Goal: Task Accomplishment & Management: Manage account settings

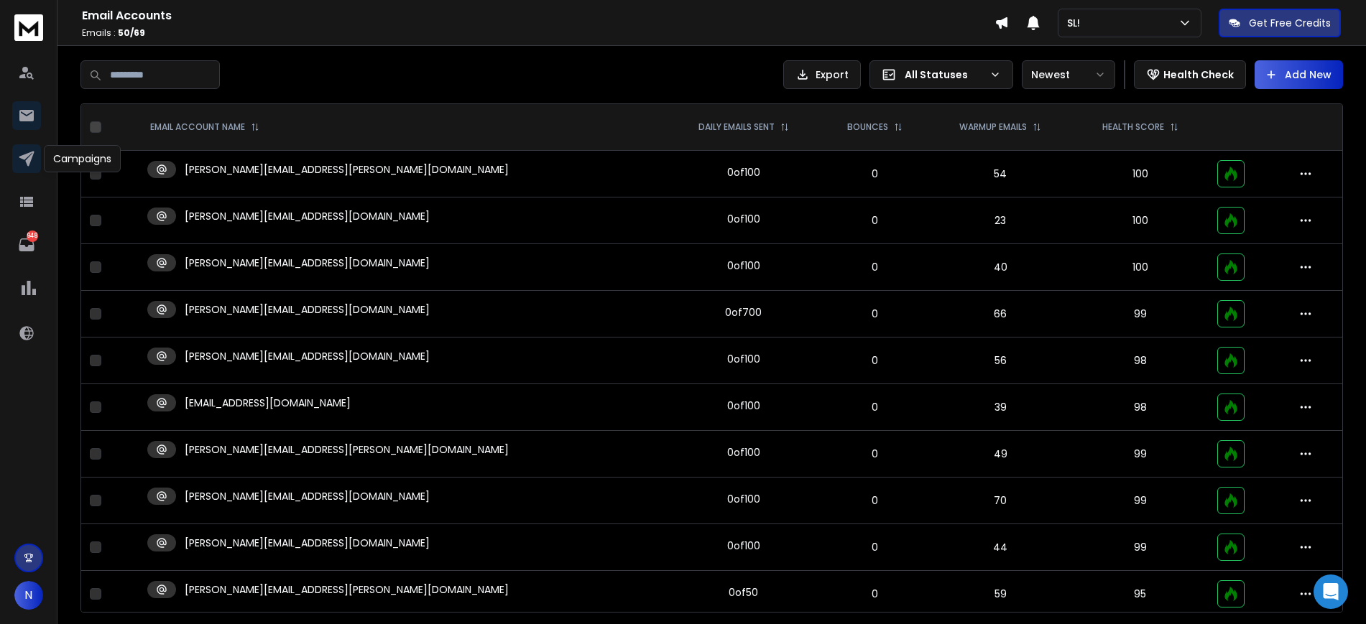
click at [28, 154] on icon at bounding box center [26, 158] width 15 height 15
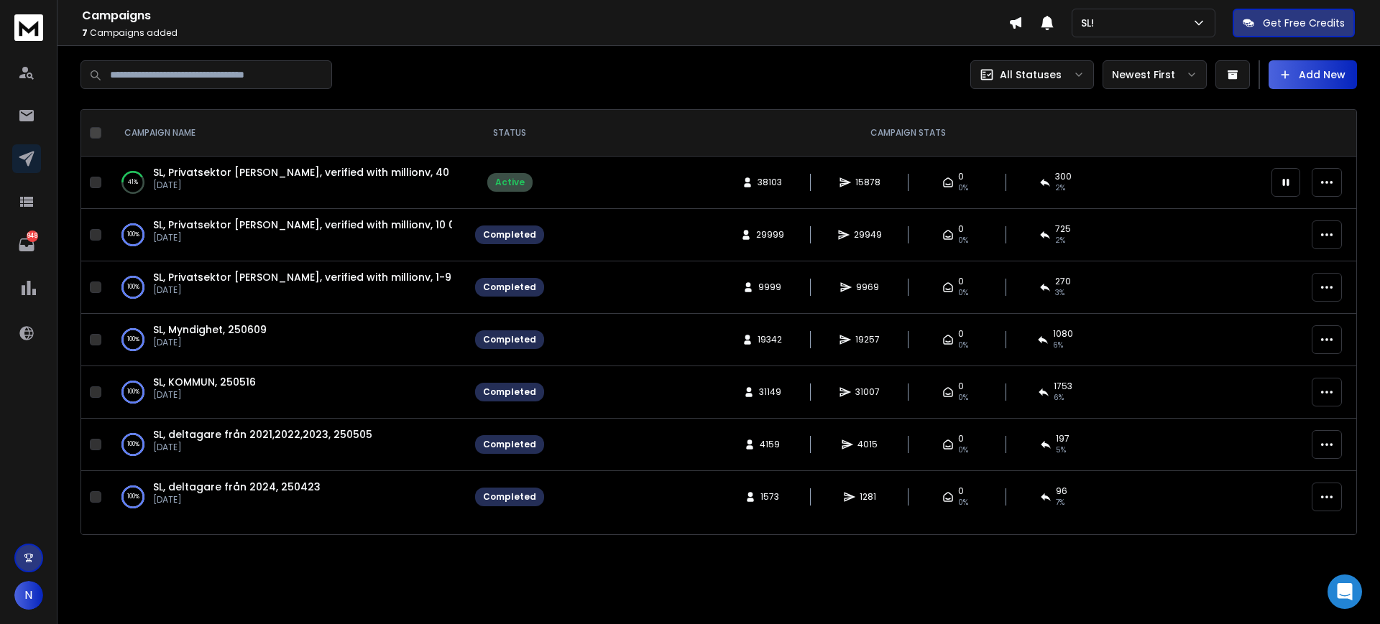
click at [314, 172] on span "SL, Privatsektor [PERSON_NAME], verified with millionv, 40 000-slutet,250804" at bounding box center [351, 172] width 396 height 14
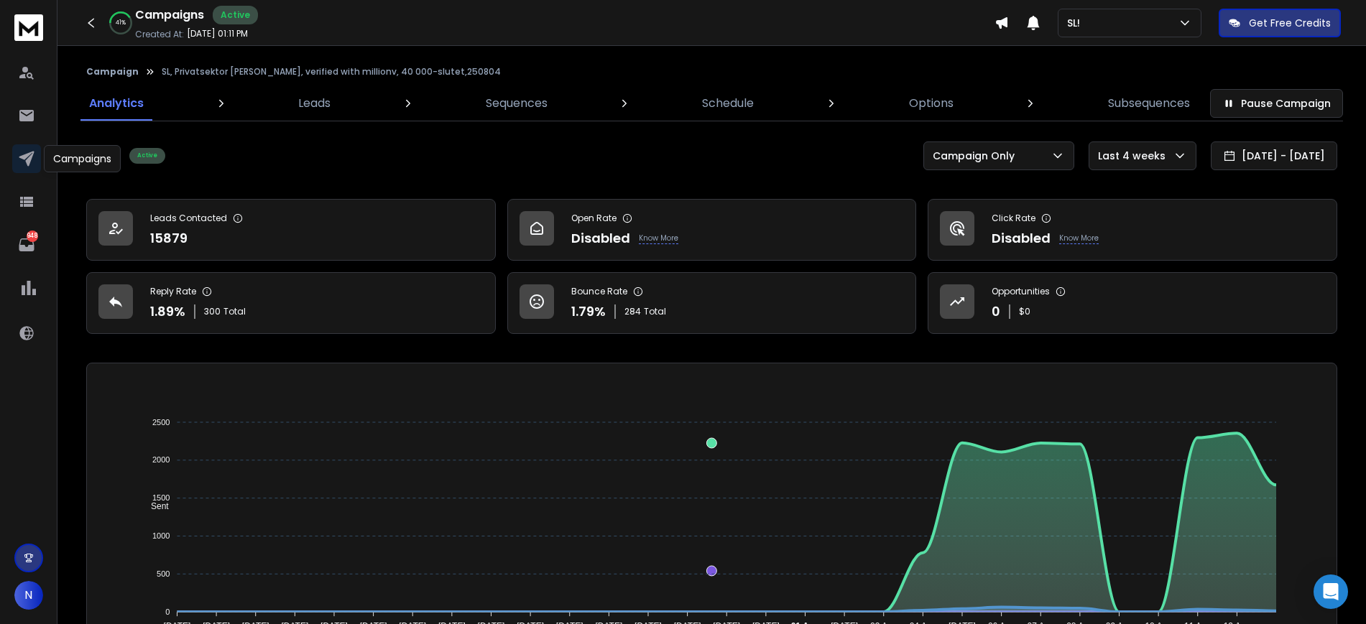
click at [27, 157] on icon at bounding box center [26, 158] width 17 height 17
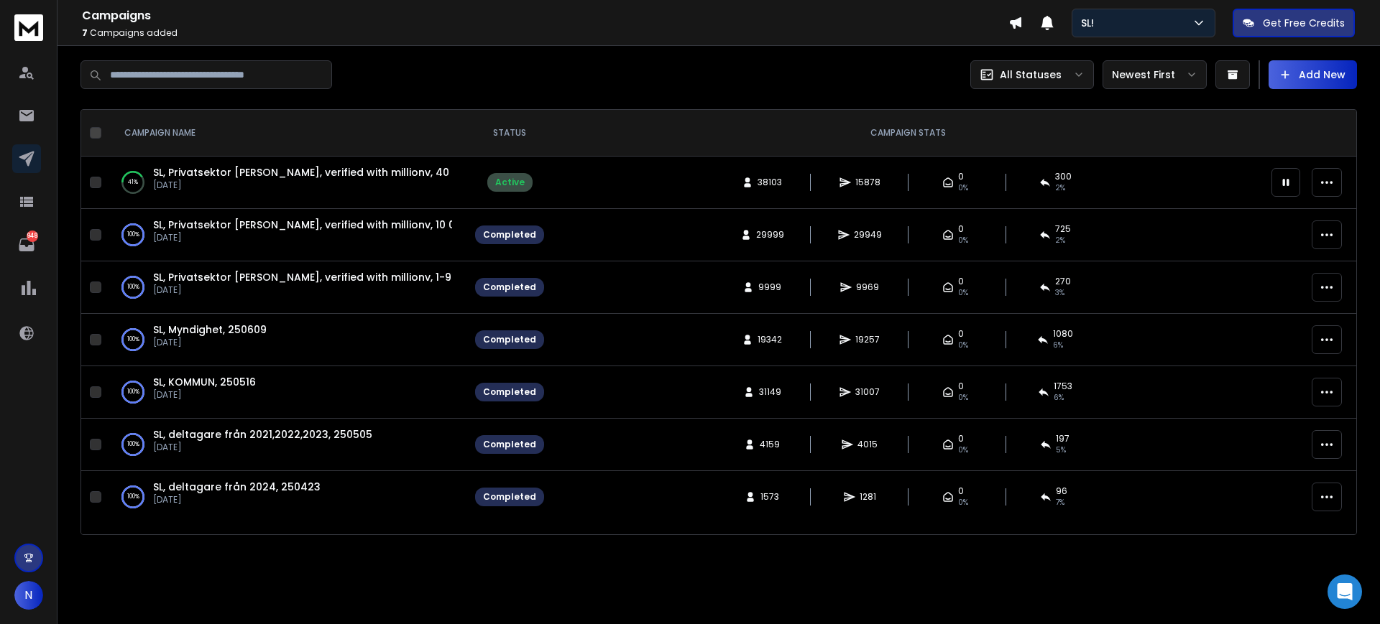
click at [1166, 26] on div "SL!" at bounding box center [1143, 23] width 125 height 14
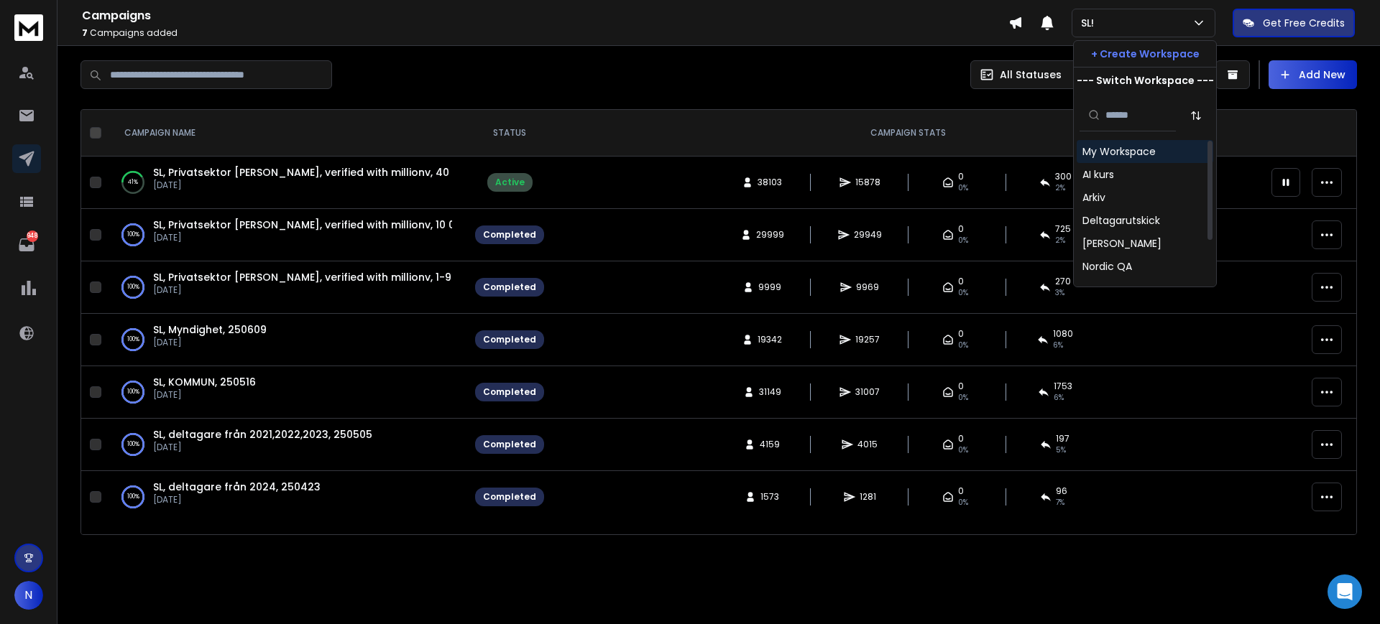
click at [1127, 152] on div "My Workspace" at bounding box center [1118, 151] width 73 height 14
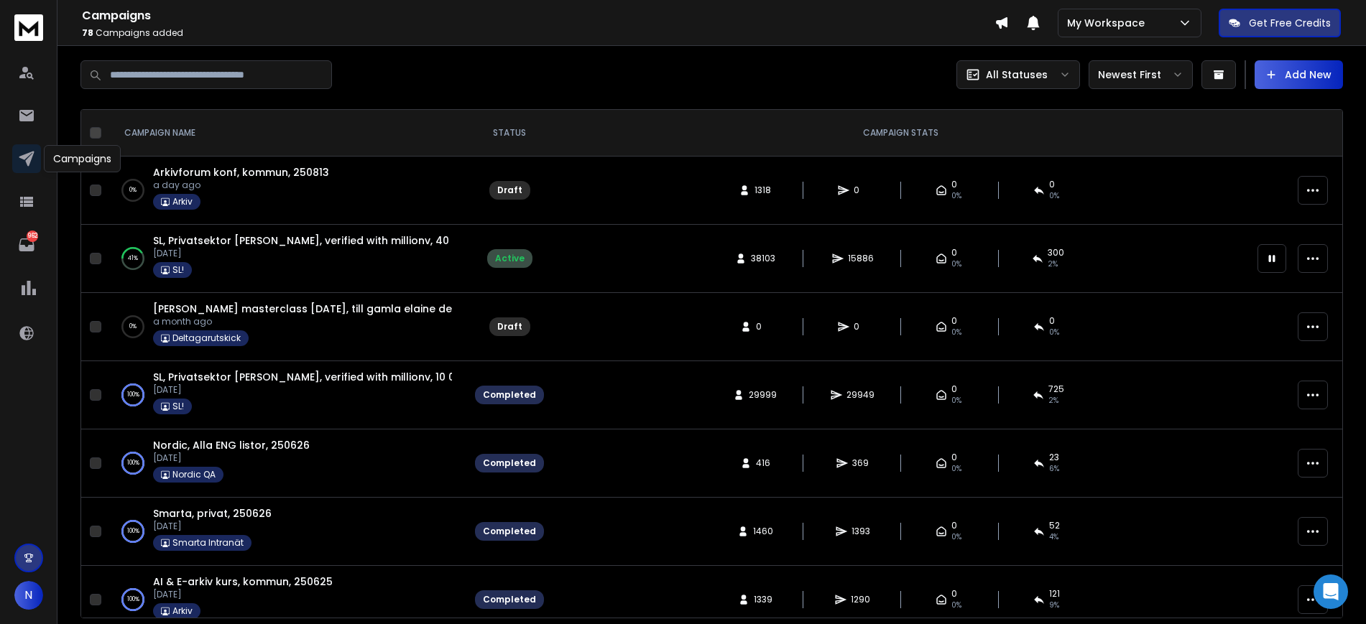
click at [24, 156] on icon at bounding box center [26, 158] width 15 height 15
click at [28, 157] on icon at bounding box center [26, 158] width 15 height 15
click at [264, 172] on span "Arkivforum konf, kommun, 250813" at bounding box center [241, 172] width 176 height 14
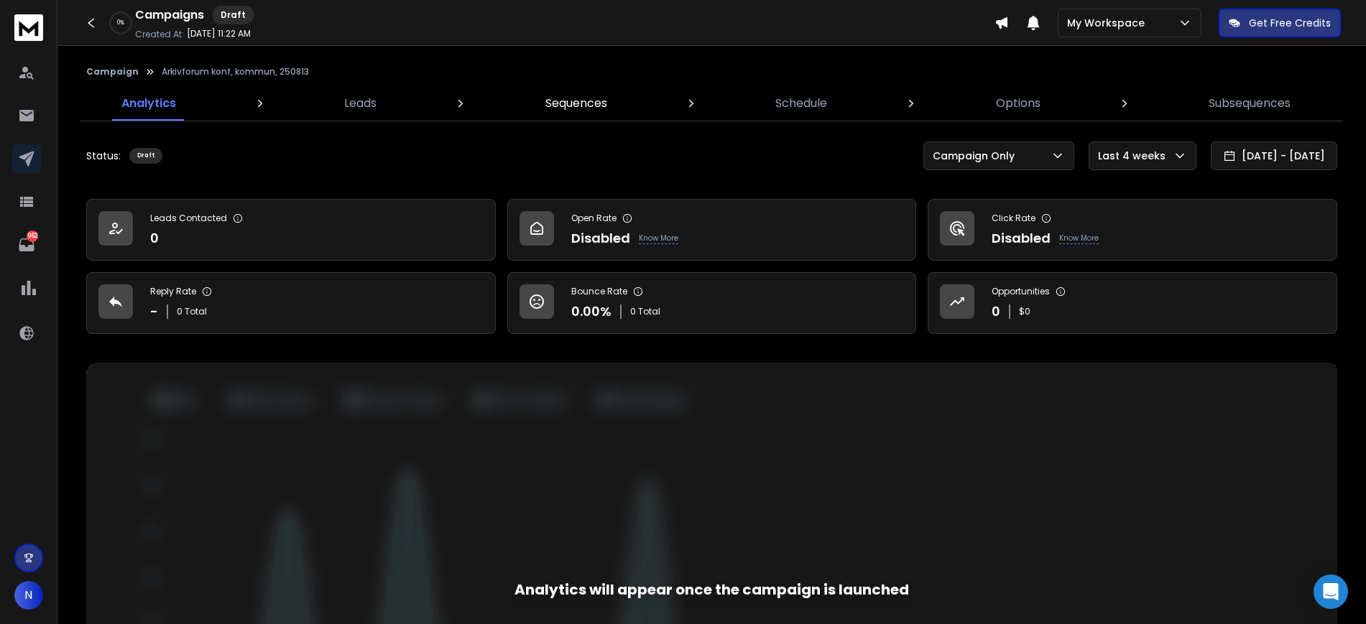
click at [596, 103] on p "Sequences" at bounding box center [576, 103] width 62 height 17
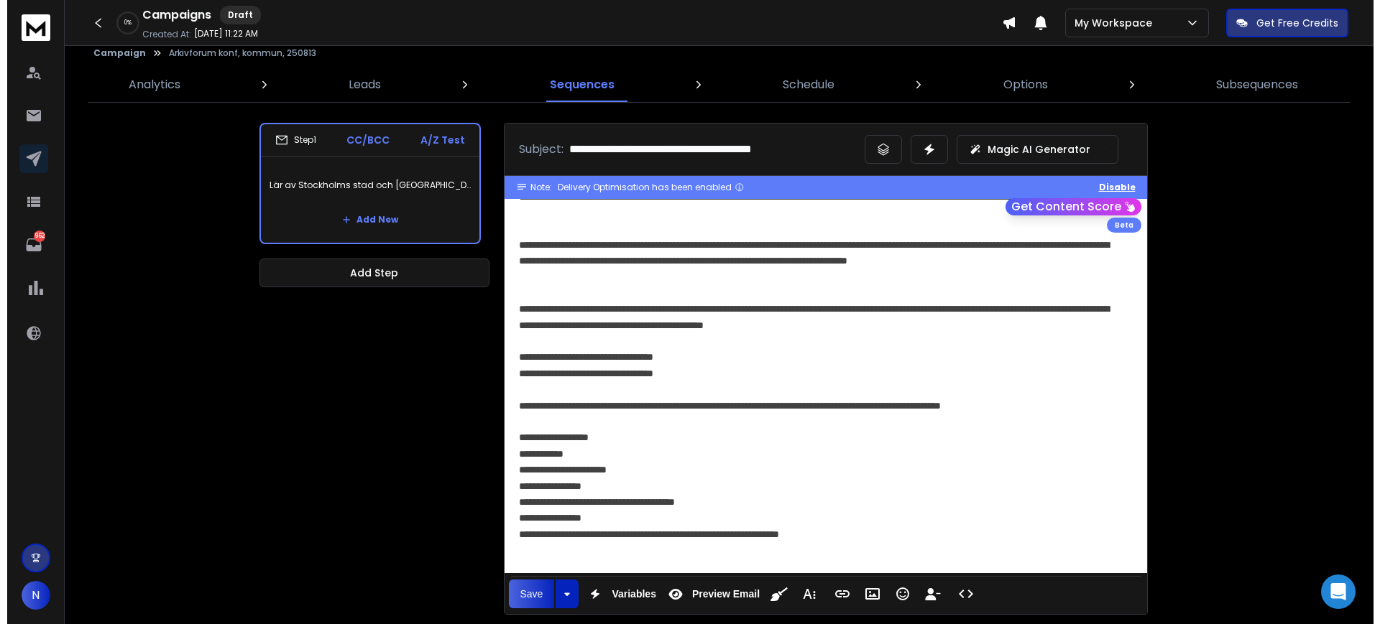
scroll to position [29, 0]
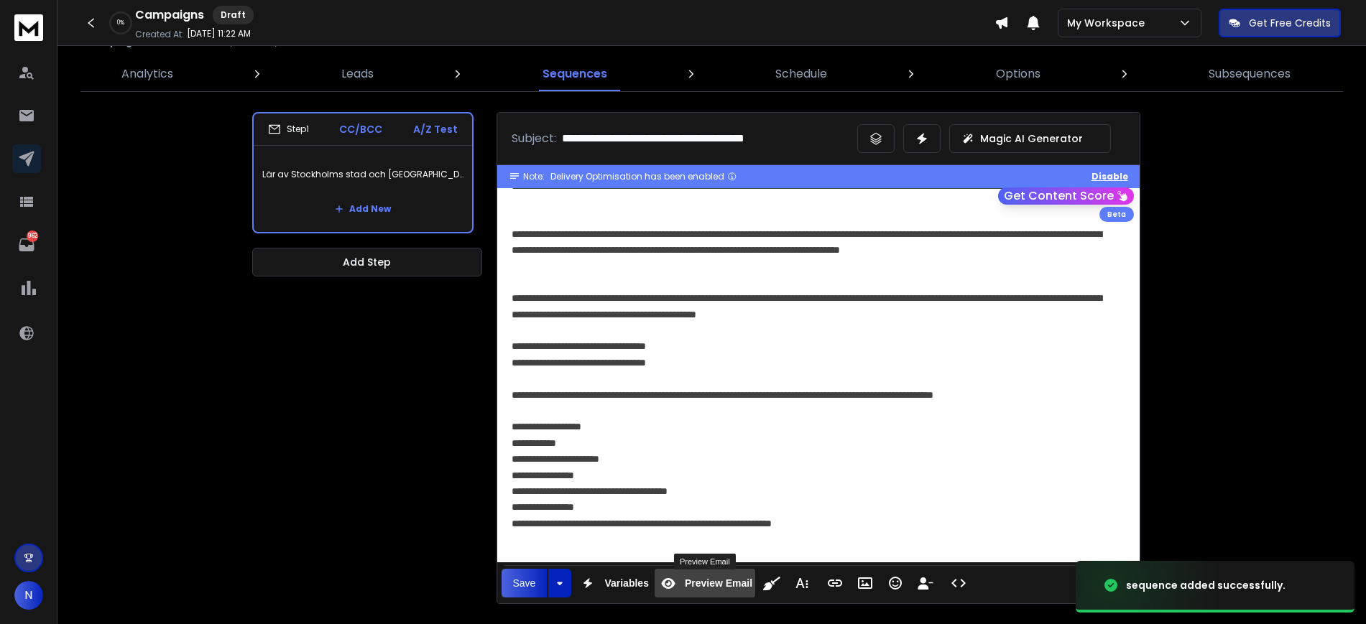
click at [718, 580] on span "Preview Email" at bounding box center [718, 584] width 73 height 12
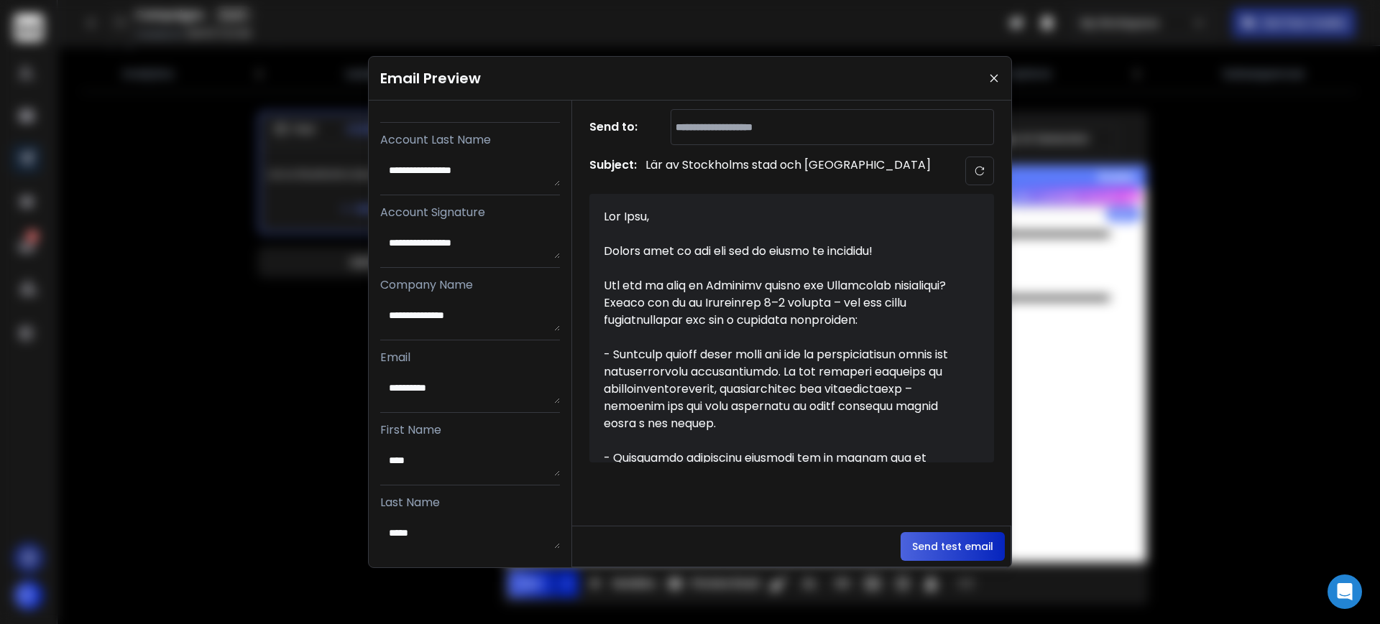
scroll to position [252, 0]
click at [753, 124] on input at bounding box center [831, 127] width 313 height 26
type input "**********"
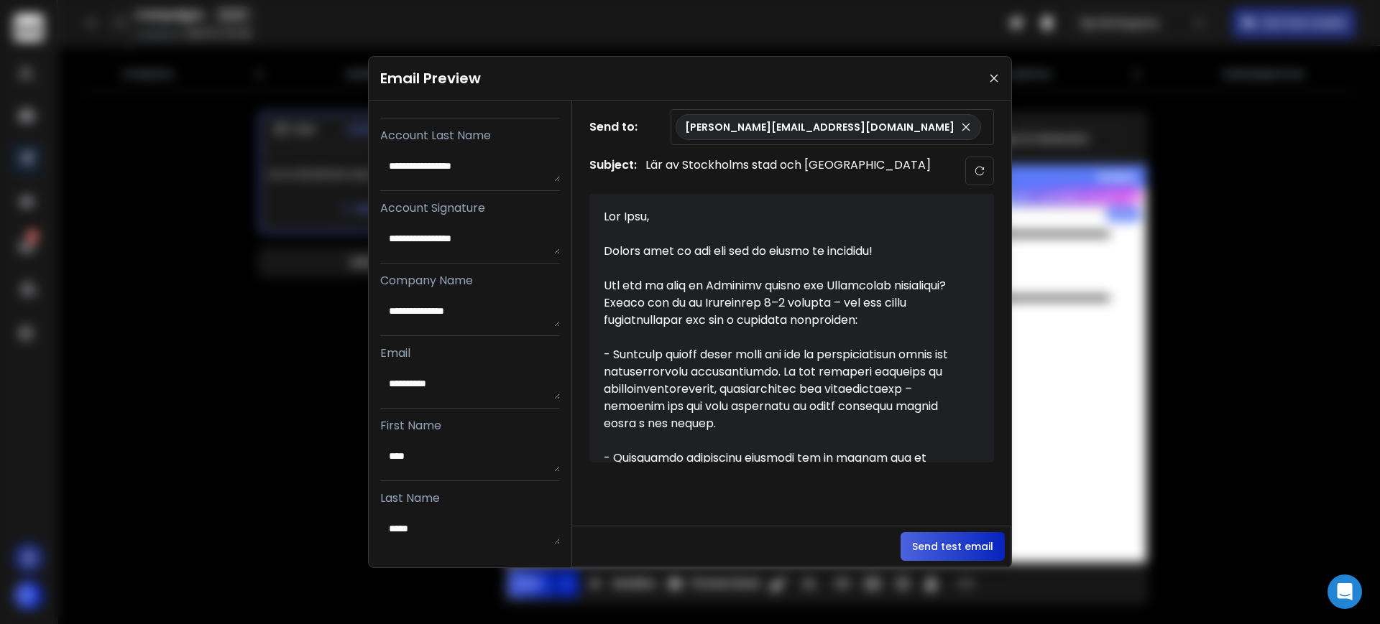
click at [933, 545] on button "Send test email" at bounding box center [952, 546] width 104 height 29
click at [993, 79] on icon at bounding box center [993, 78] width 11 height 11
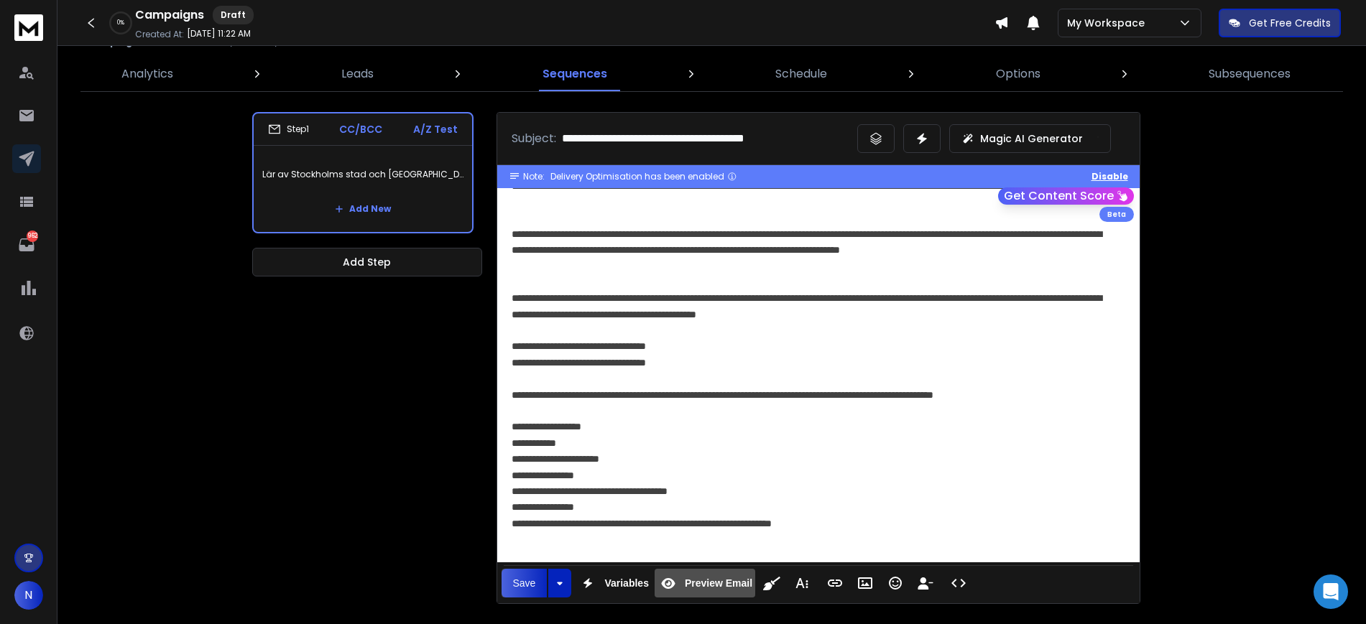
click at [698, 582] on span "Preview Email" at bounding box center [718, 584] width 73 height 12
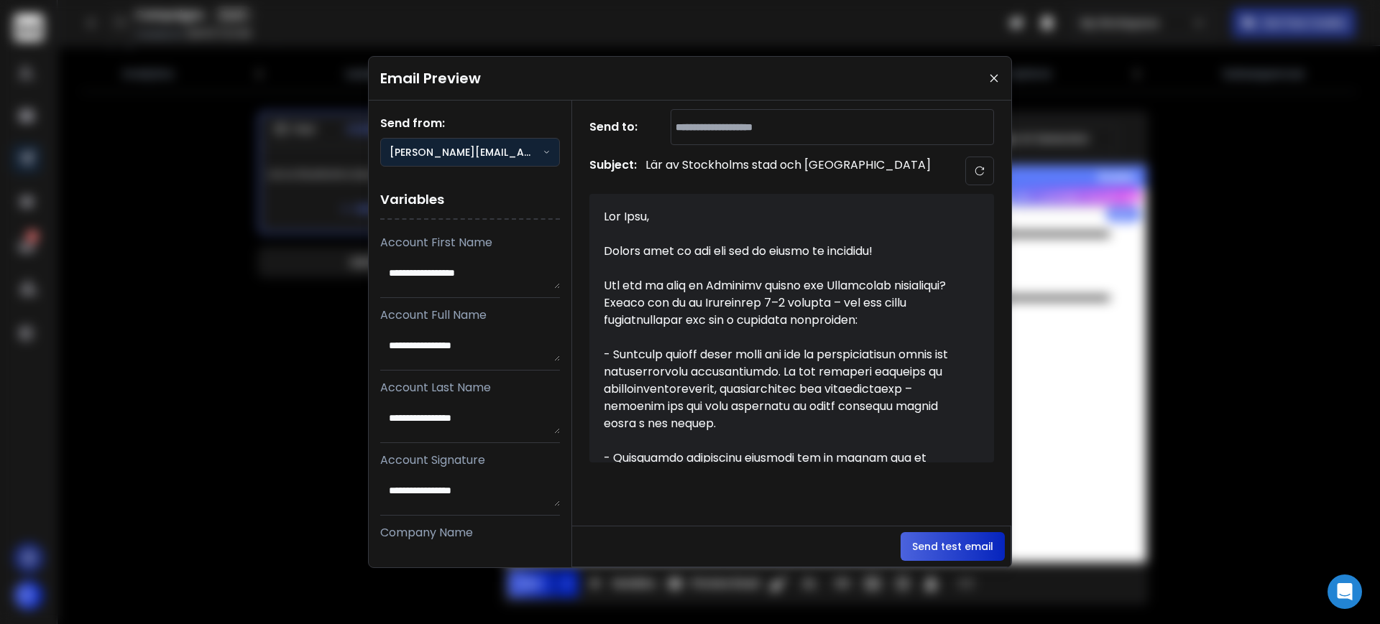
click at [514, 152] on p "[PERSON_NAME][EMAIL_ADDRESS][DOMAIN_NAME]" at bounding box center [465, 152] width 153 height 14
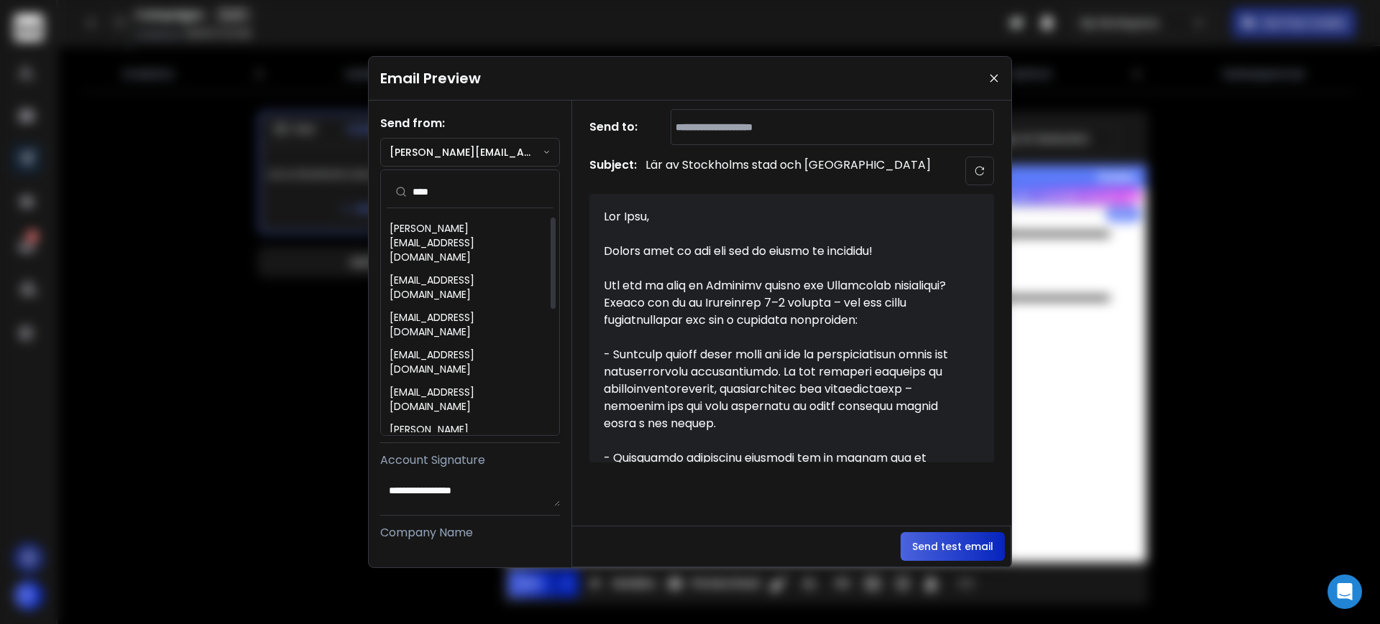
type input "****"
click at [491, 474] on div "niko.fastman@forumarkiv.se" at bounding box center [469, 495] width 161 height 43
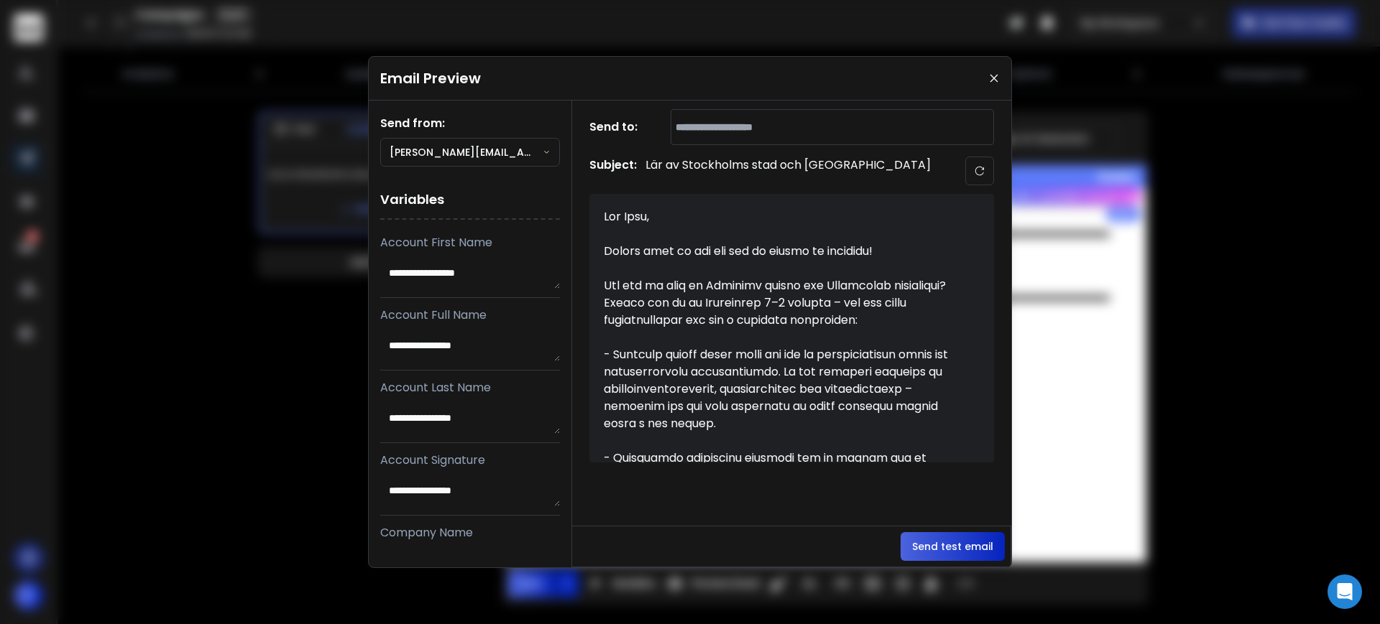
click at [718, 128] on input at bounding box center [831, 127] width 313 height 26
type input "**********"
click at [939, 539] on button "Send test email" at bounding box center [952, 546] width 104 height 29
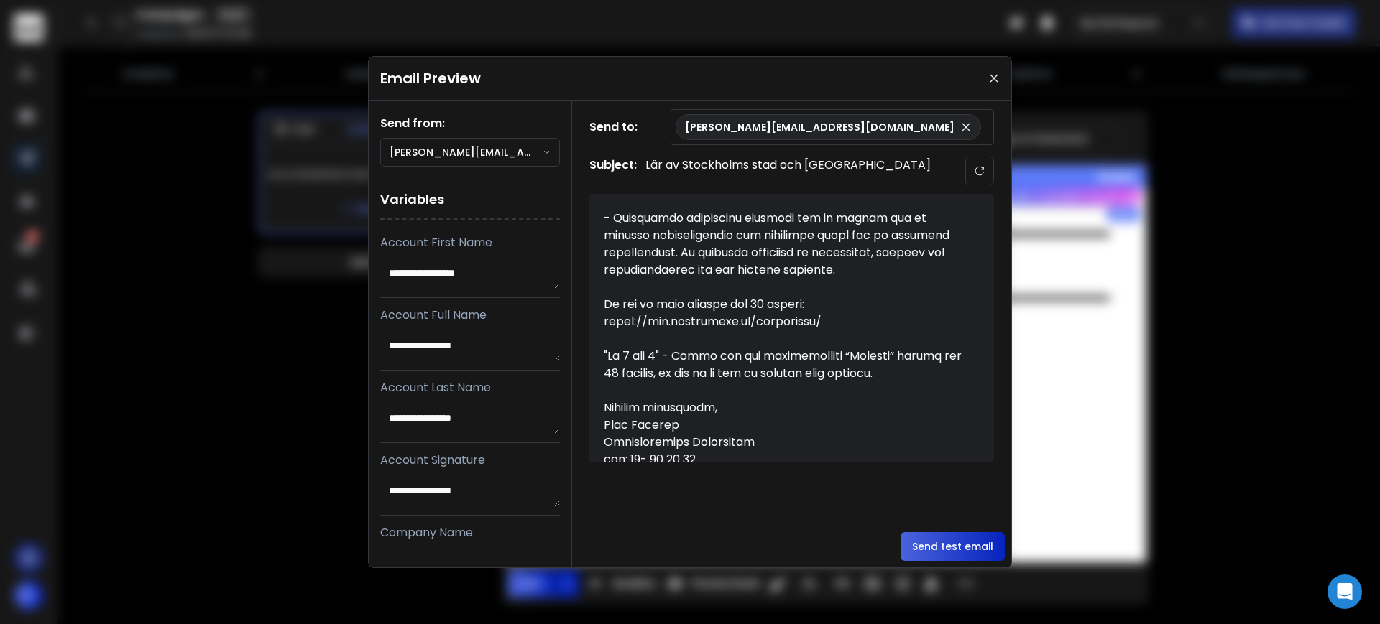
scroll to position [314, 0]
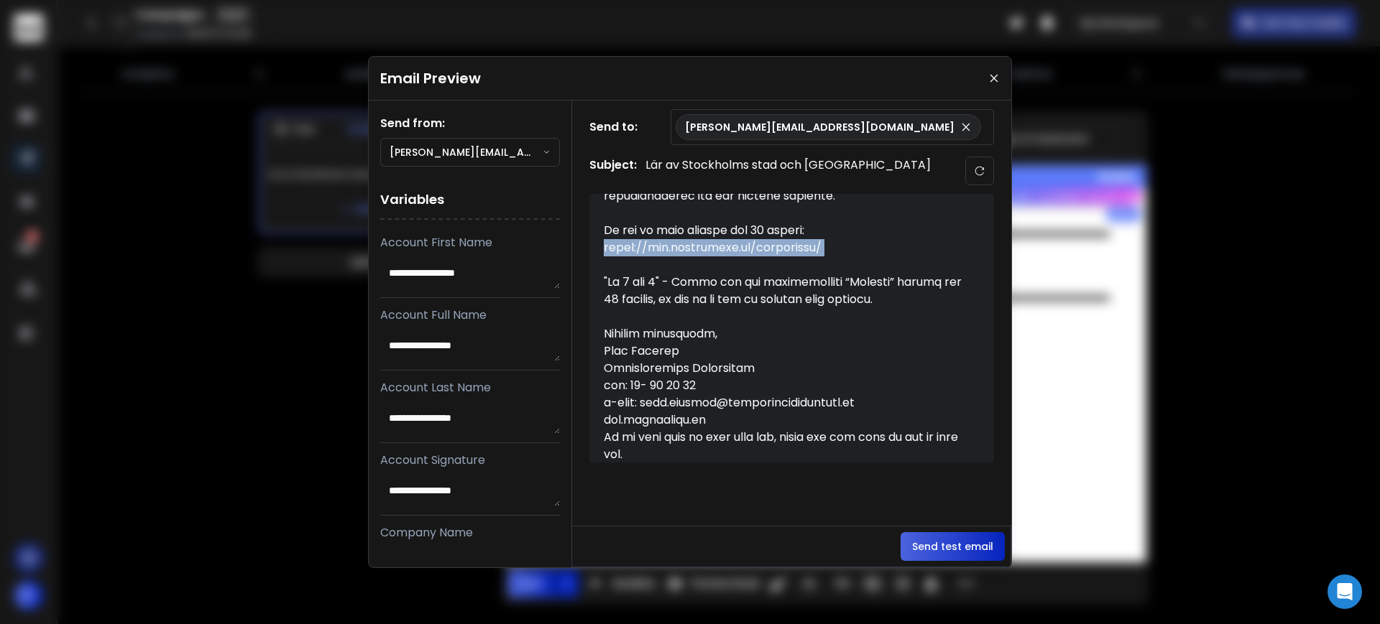
drag, startPoint x: 861, startPoint y: 259, endPoint x: 591, endPoint y: 254, distance: 269.5
click at [591, 254] on div "Send to: niko.fastman@gmail.com Subject: Lär av Stockholms stad och Vellinge ko…" at bounding box center [791, 282] width 439 height 363
copy div "https://www.arkivforum.se/arkivforum/"
click at [736, 434] on div at bounding box center [791, 328] width 405 height 269
click at [992, 80] on icon at bounding box center [993, 78] width 11 height 11
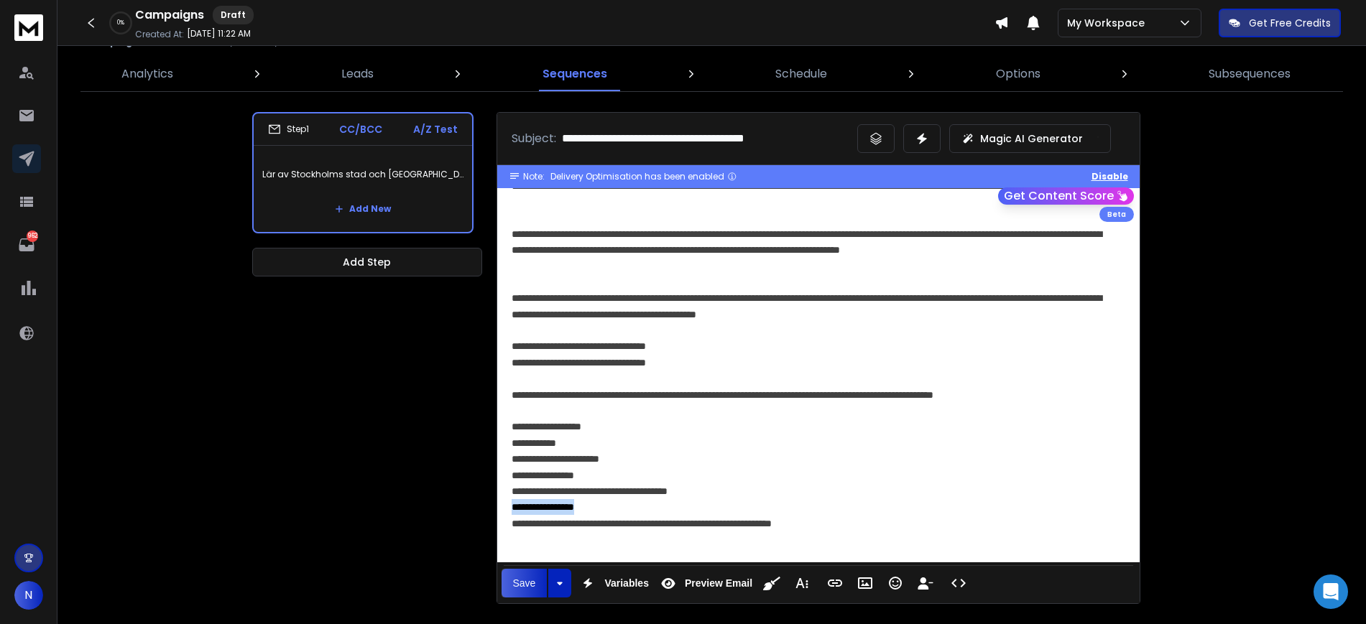
drag, startPoint x: 607, startPoint y: 501, endPoint x: 506, endPoint y: 506, distance: 101.4
click at [506, 506] on div "**********" at bounding box center [818, 375] width 642 height 374
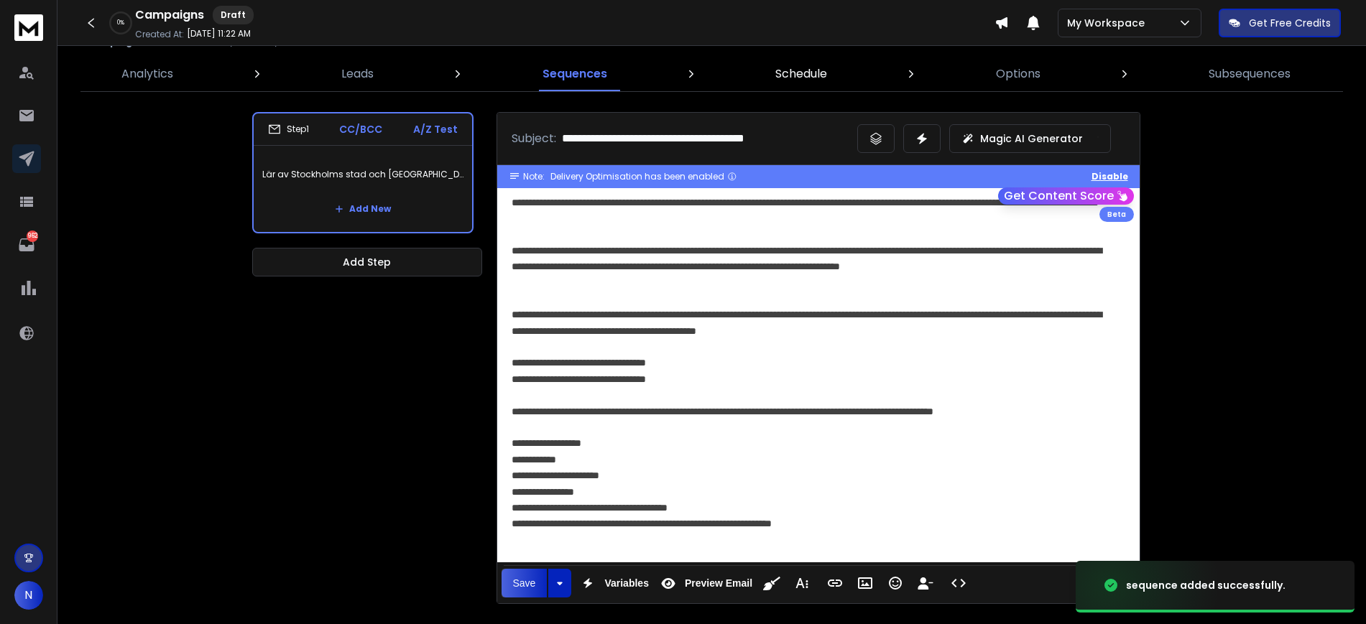
click at [801, 65] on p "Schedule" at bounding box center [801, 73] width 52 height 17
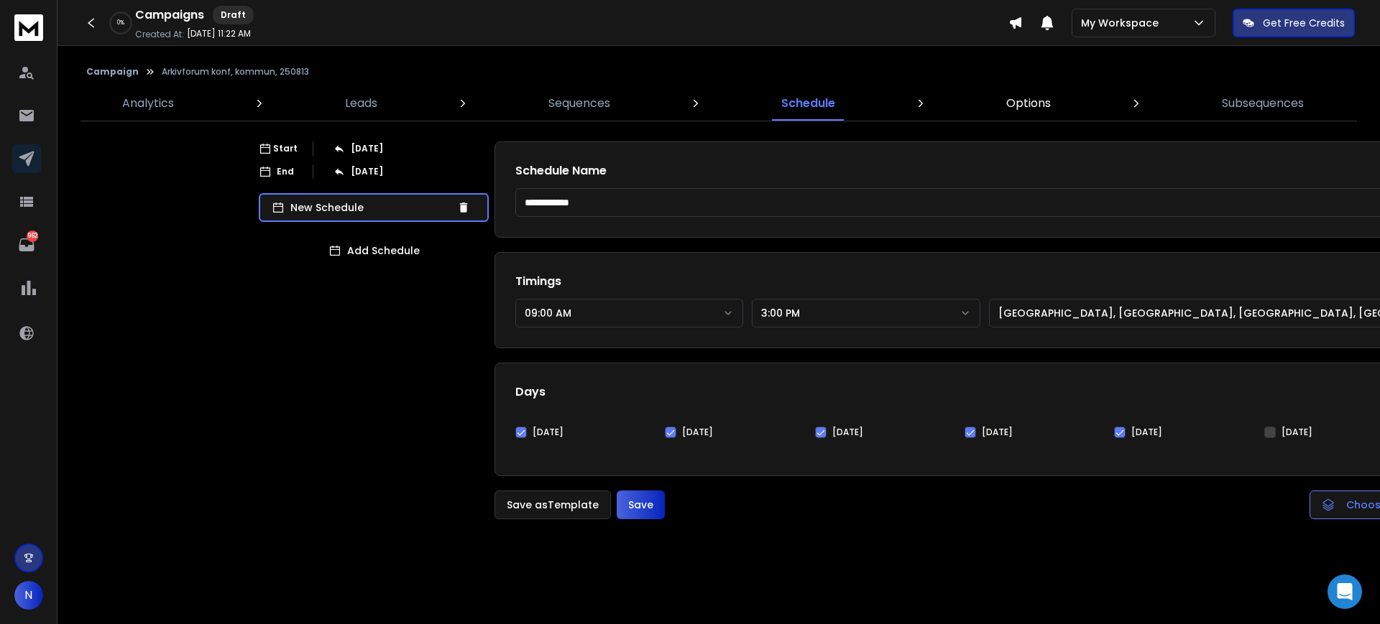
click at [1035, 98] on p "Options" at bounding box center [1028, 103] width 45 height 17
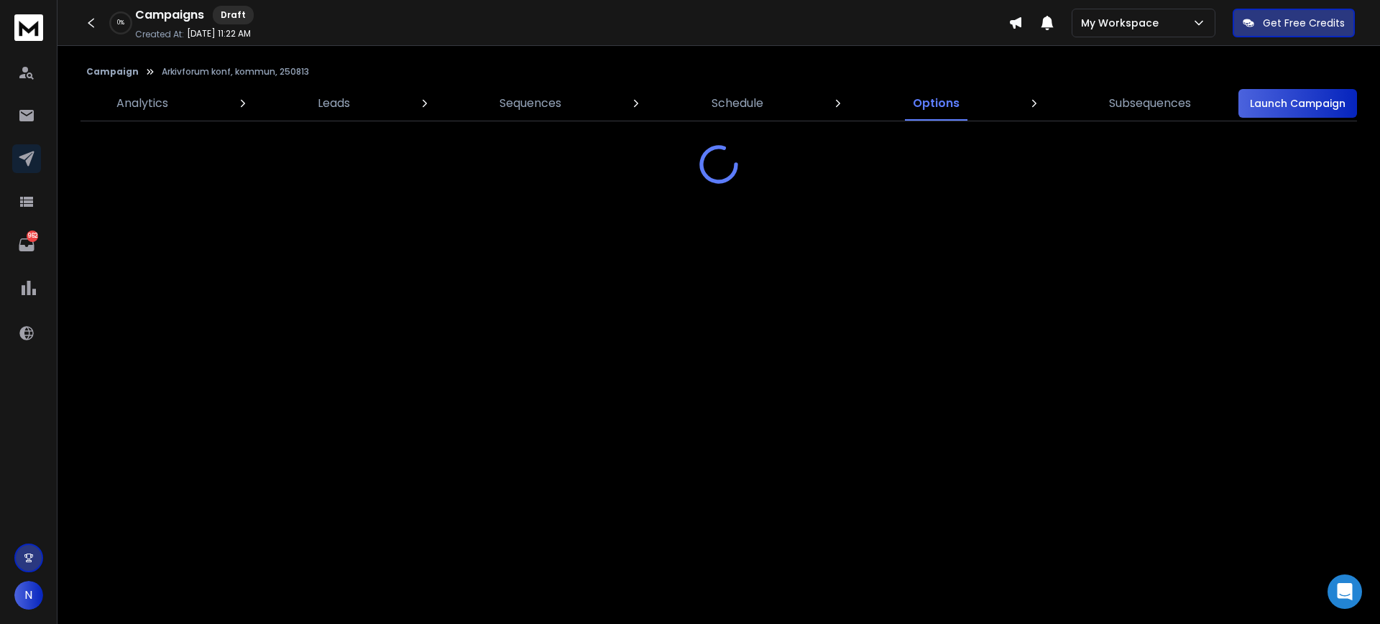
select select "*"
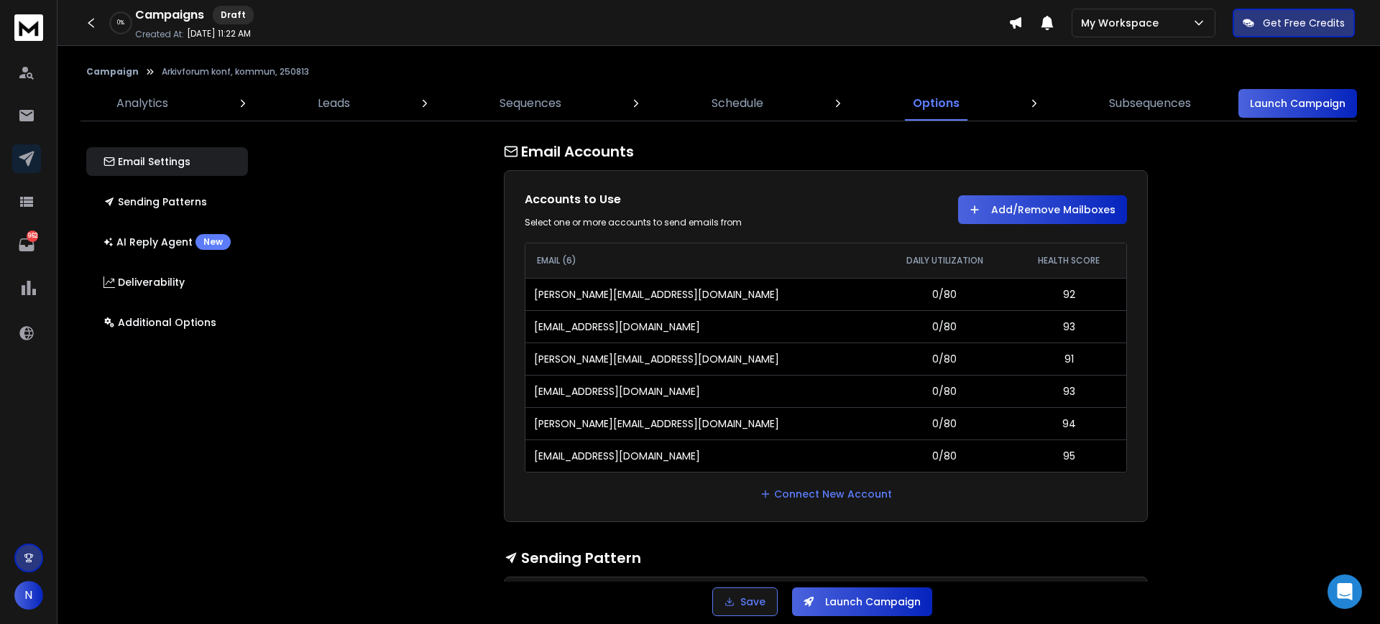
click at [861, 600] on button "Launch Campaign" at bounding box center [862, 602] width 140 height 29
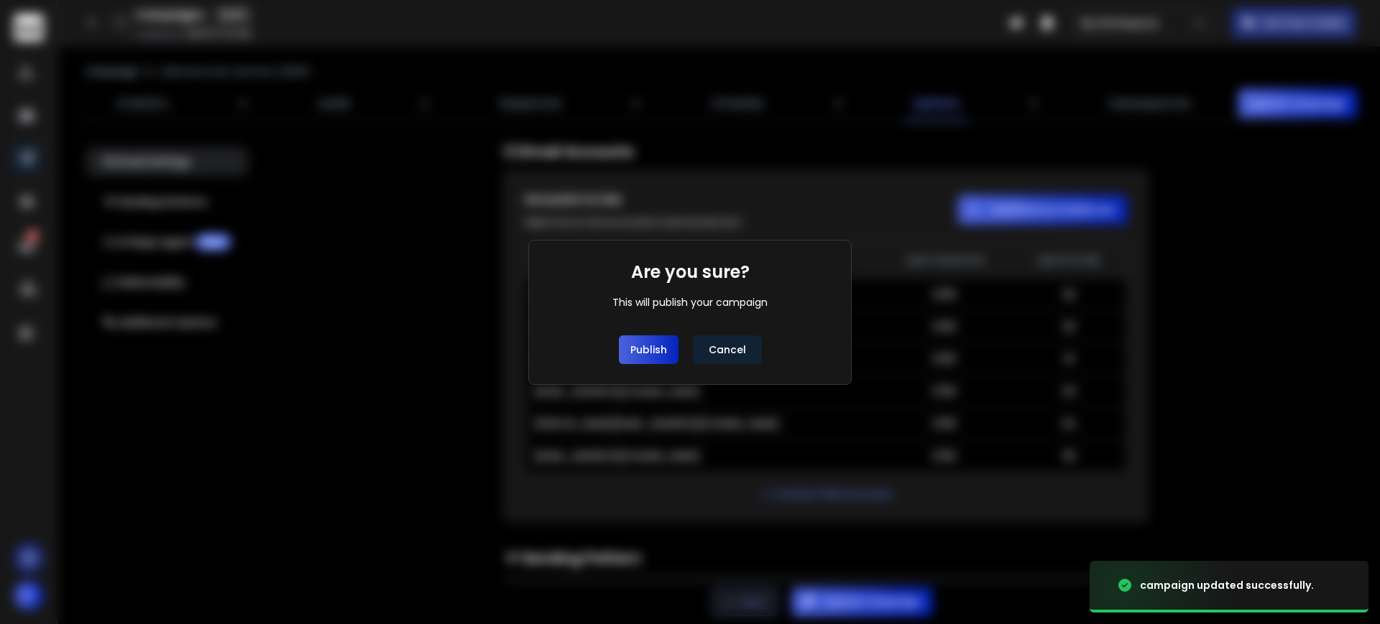
click at [647, 355] on button "Publish" at bounding box center [649, 350] width 60 height 29
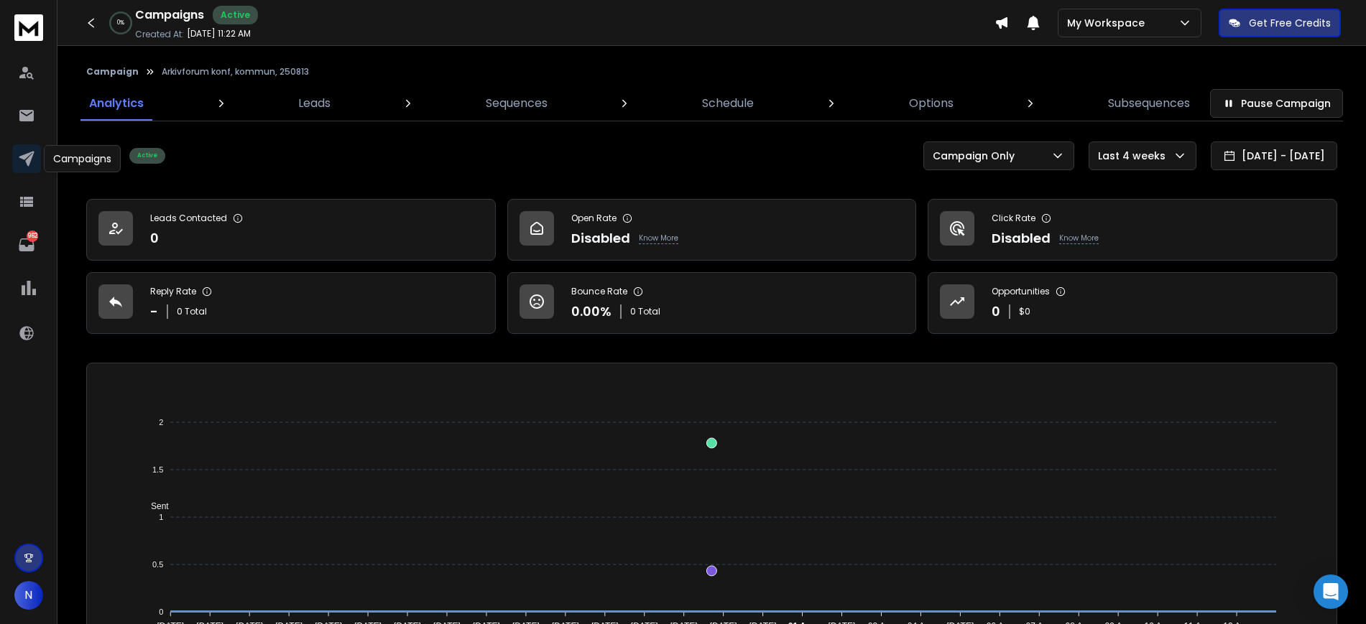
click at [29, 162] on icon at bounding box center [26, 158] width 15 height 15
